Goal: Find specific page/section: Find specific page/section

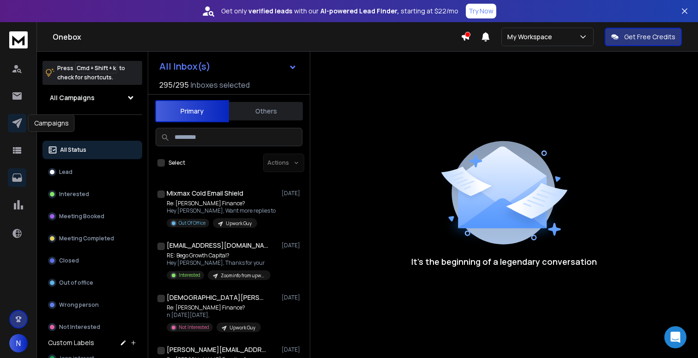
click at [17, 119] on icon at bounding box center [17, 123] width 10 height 10
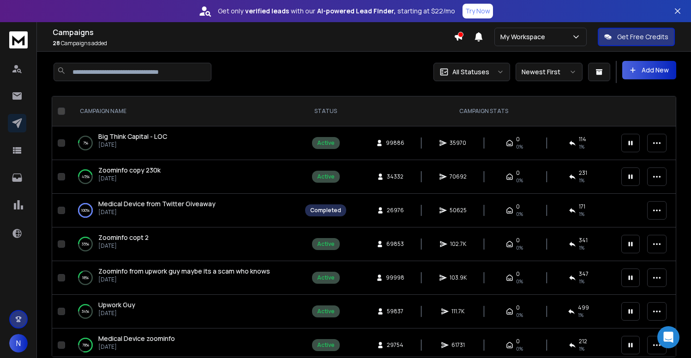
click at [143, 135] on span "Big Think Capital - LOC" at bounding box center [132, 136] width 69 height 9
